Goal: Check status

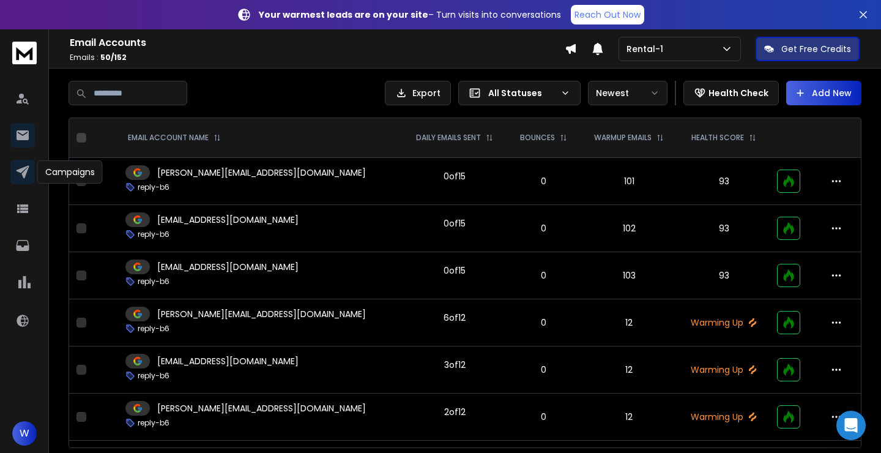
click at [24, 170] on icon at bounding box center [22, 171] width 13 height 13
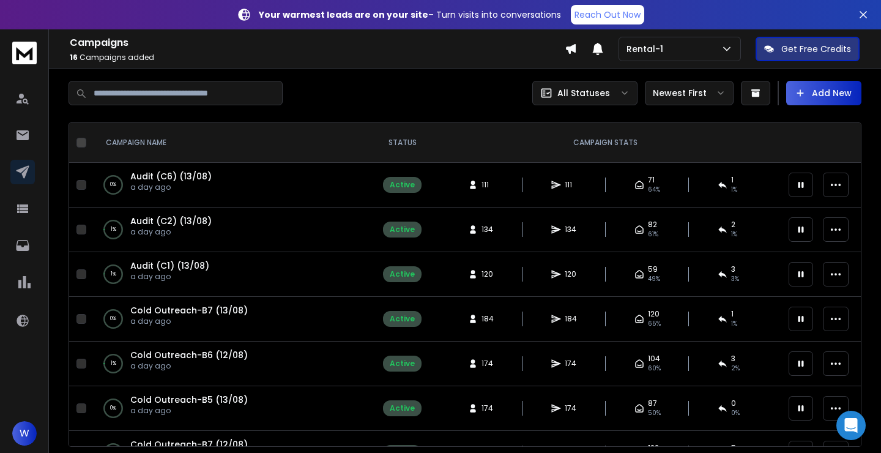
click at [189, 179] on span "Audit (C6) (13/08)" at bounding box center [170, 176] width 81 height 12
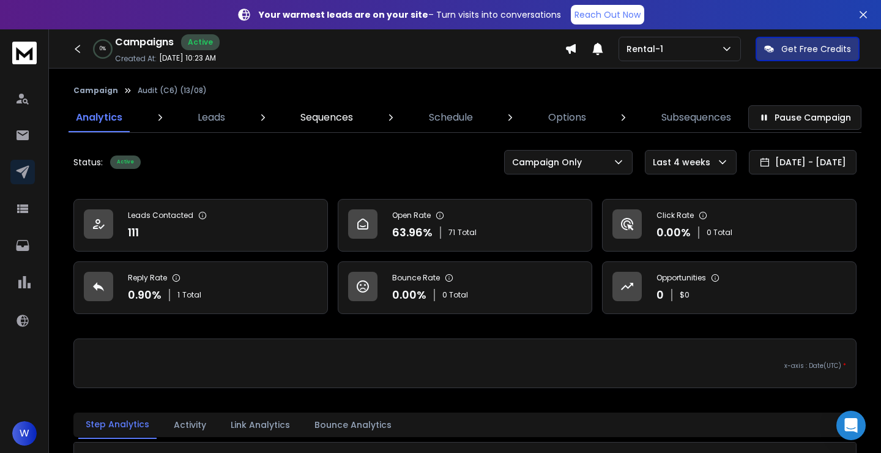
click at [374, 95] on div "Campaign Audit (C6) (13/08)" at bounding box center [465, 91] width 793 height 20
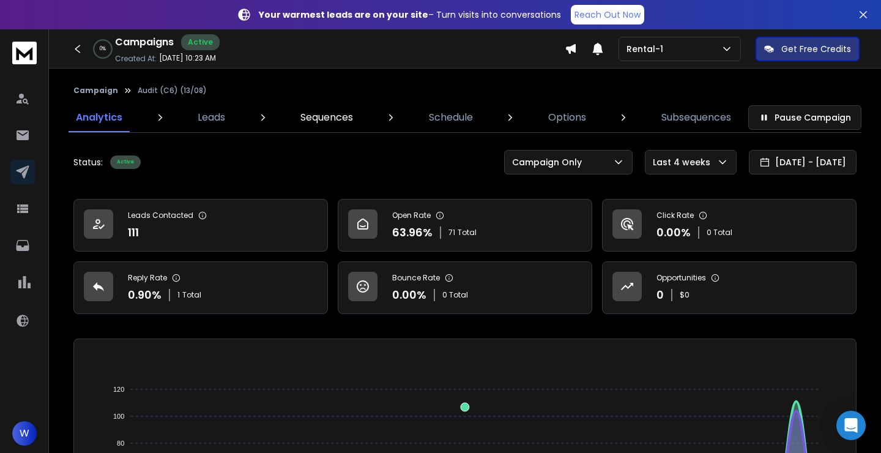
click at [356, 116] on link "Sequences" at bounding box center [326, 117] width 67 height 29
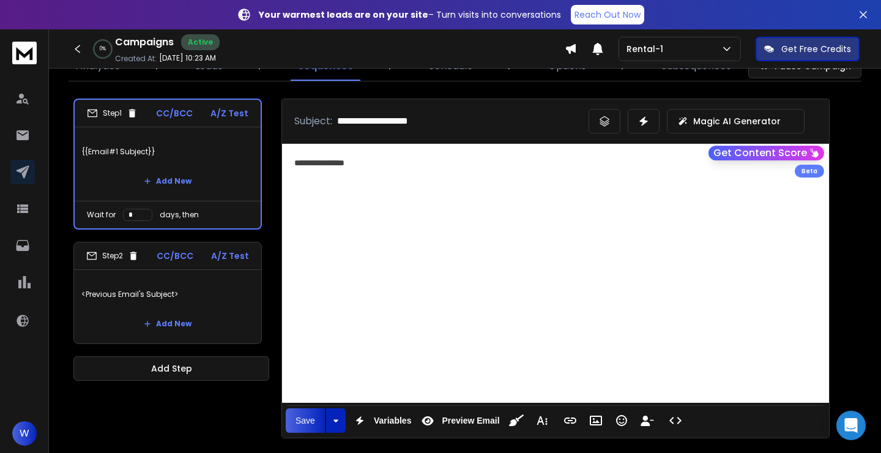
scroll to position [54, 0]
